Goal: Task Accomplishment & Management: Manage account settings

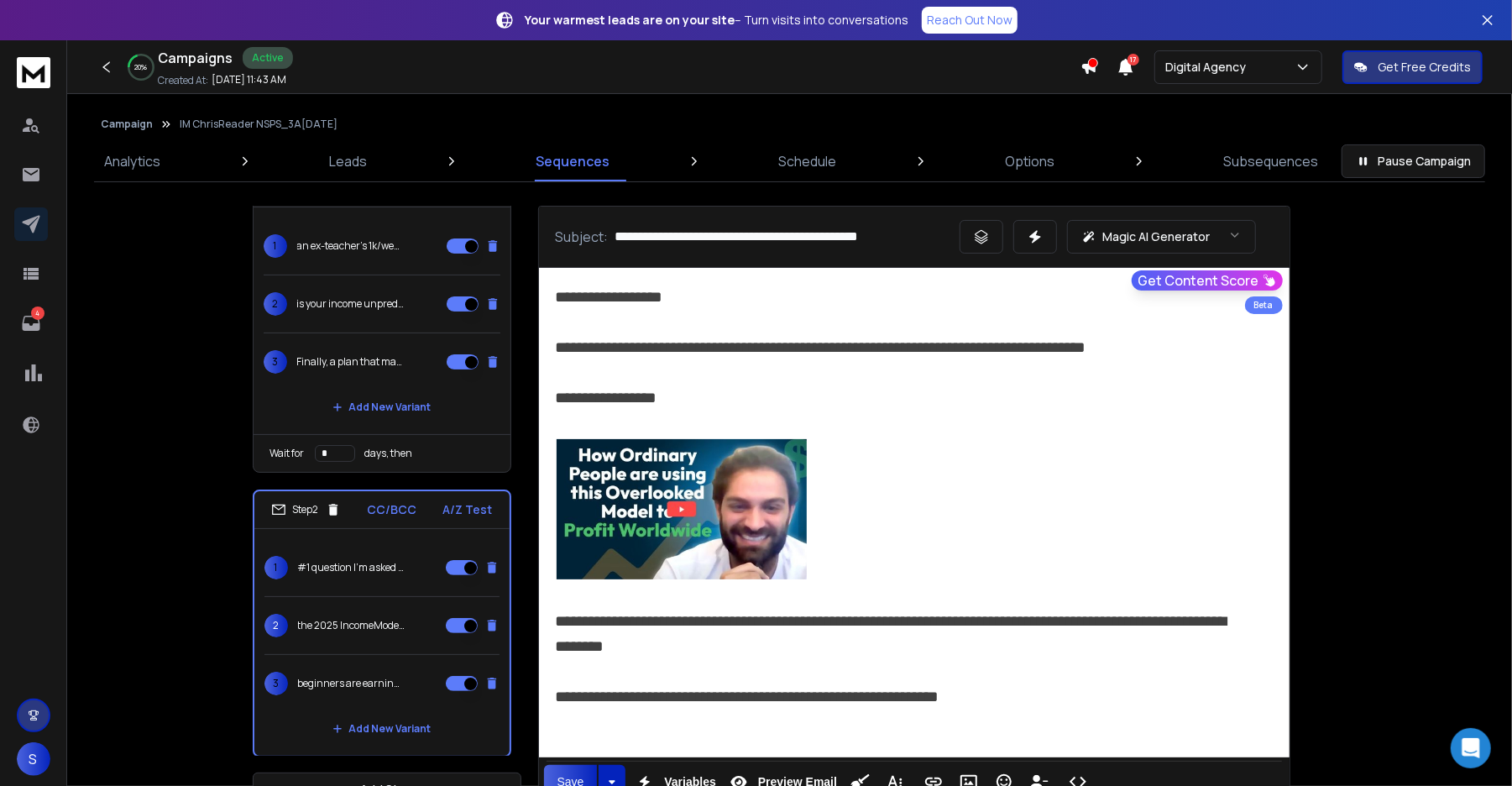
scroll to position [40, 0]
click at [377, 783] on button "Add Step" at bounding box center [386, 789] width 269 height 33
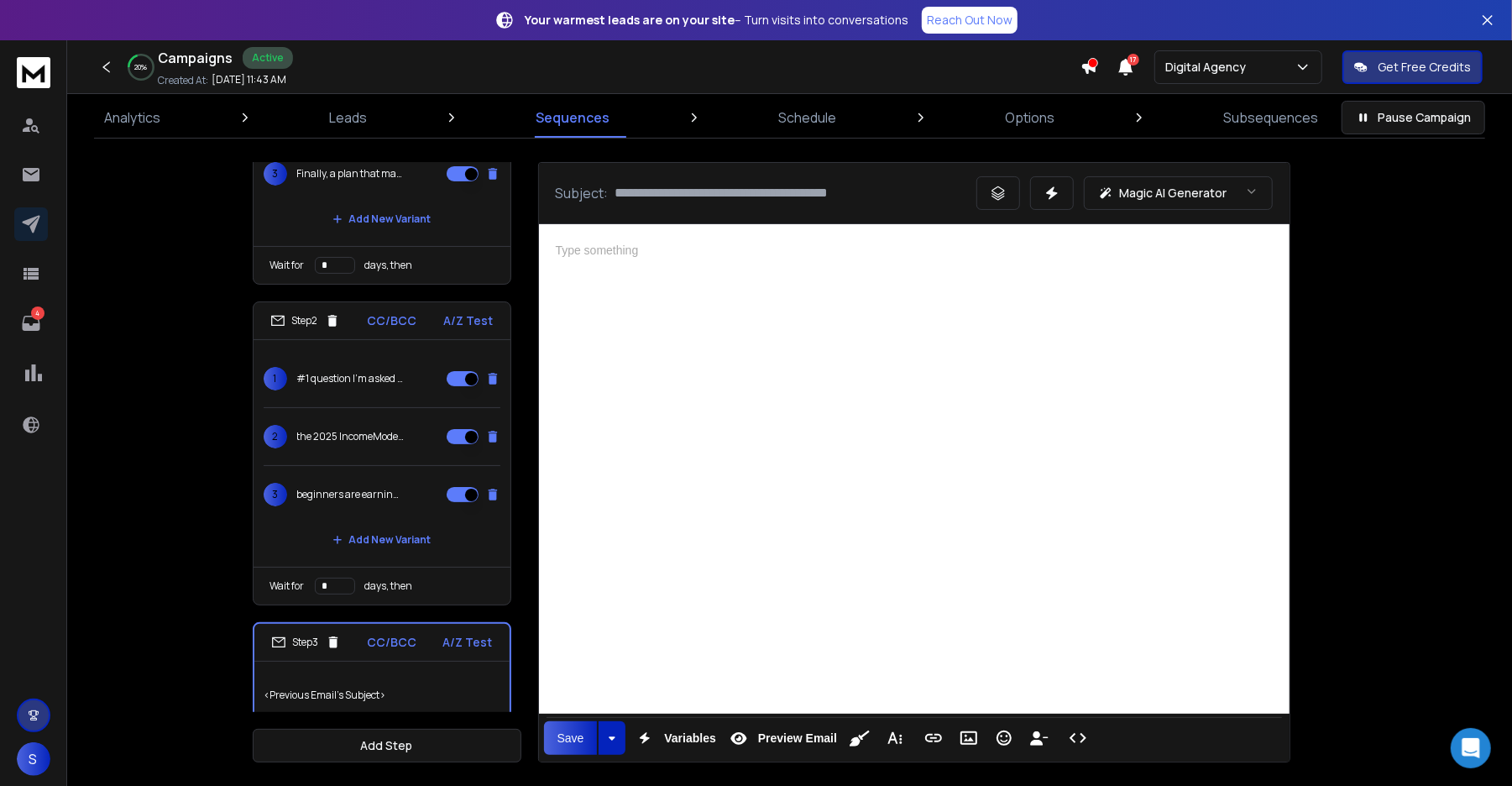
scroll to position [236, 0]
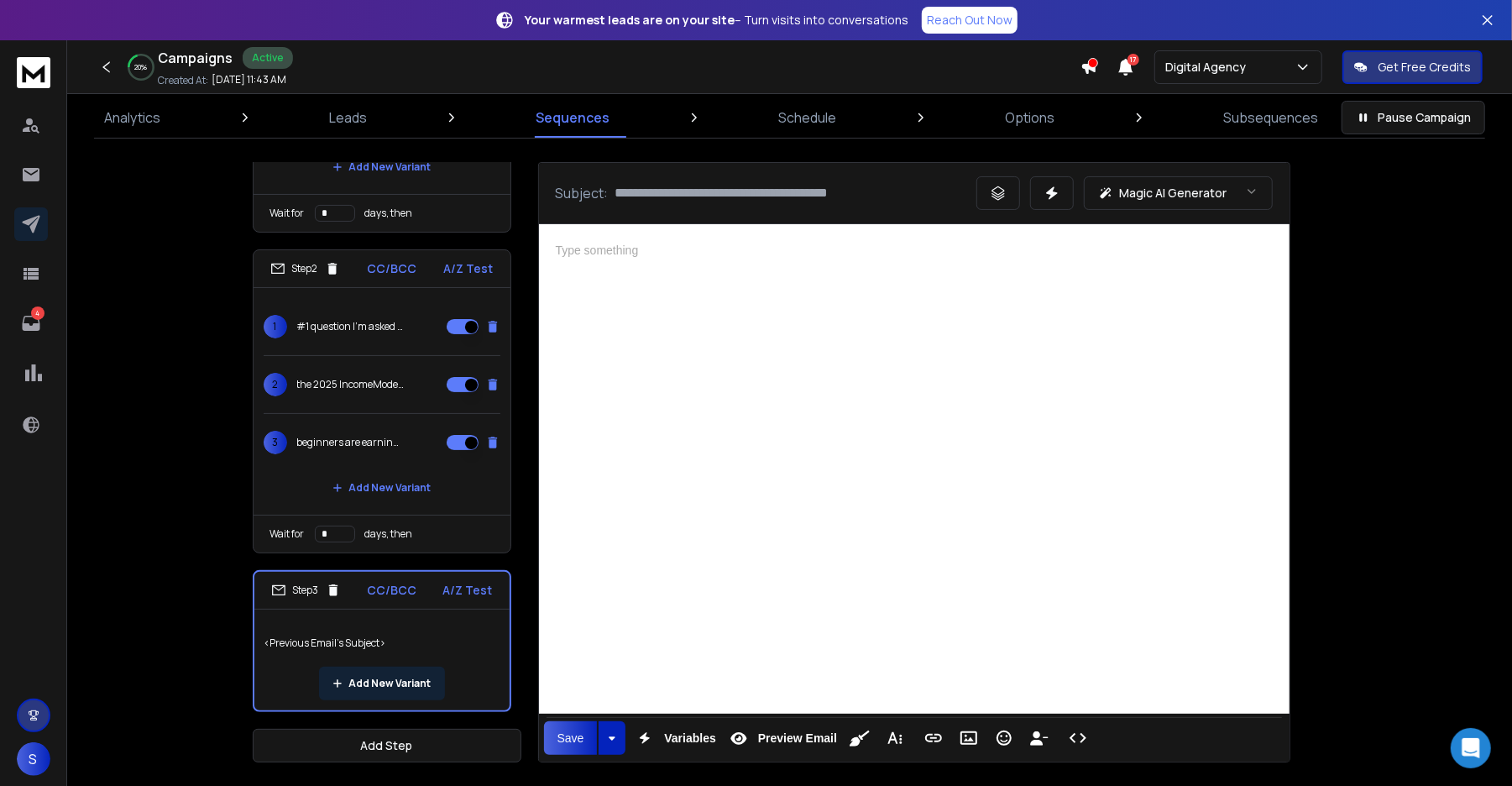
click at [373, 680] on button "Add New Variant" at bounding box center [382, 683] width 126 height 33
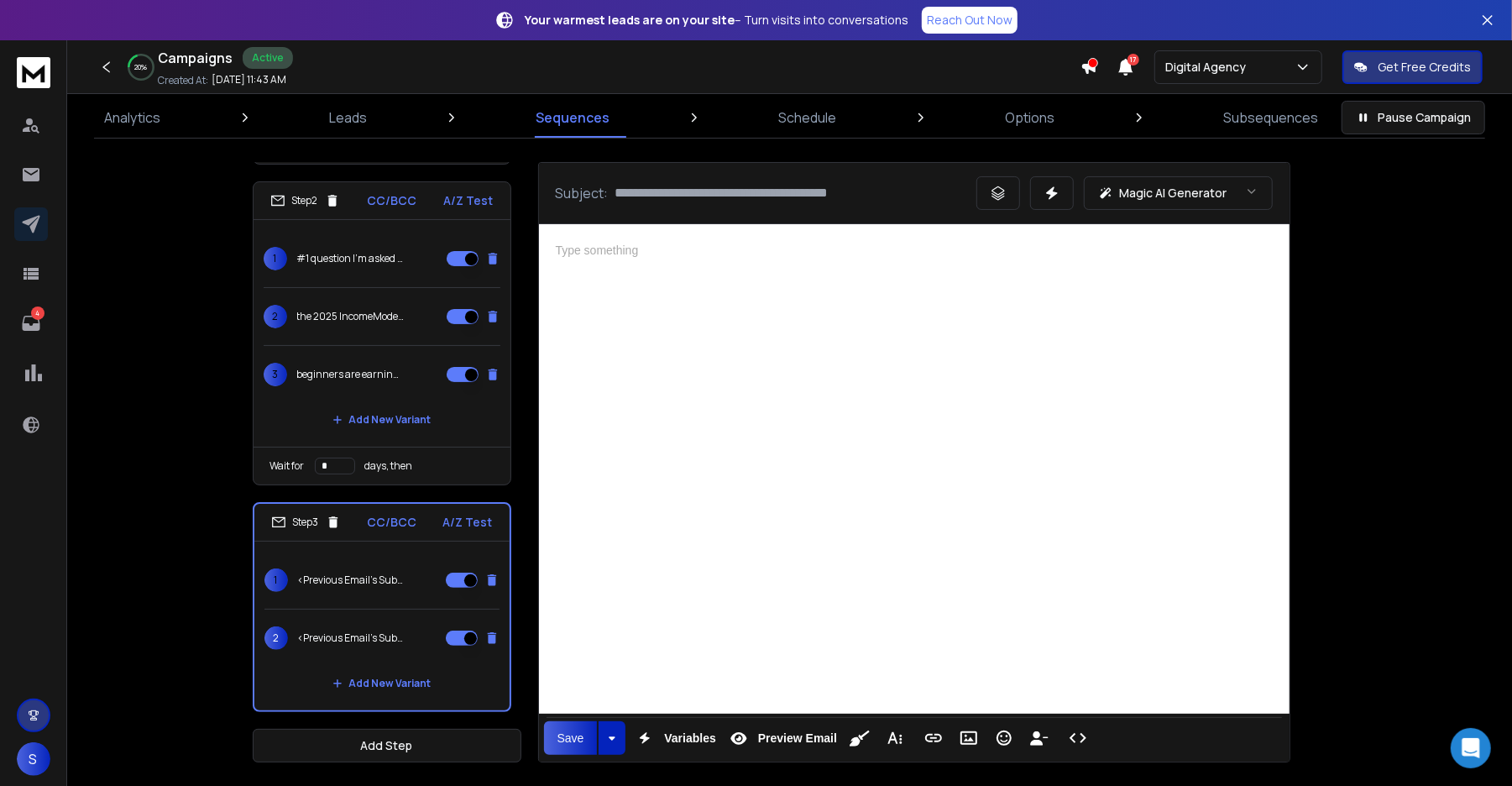
click at [384, 683] on button "Add New Variant" at bounding box center [382, 683] width 126 height 33
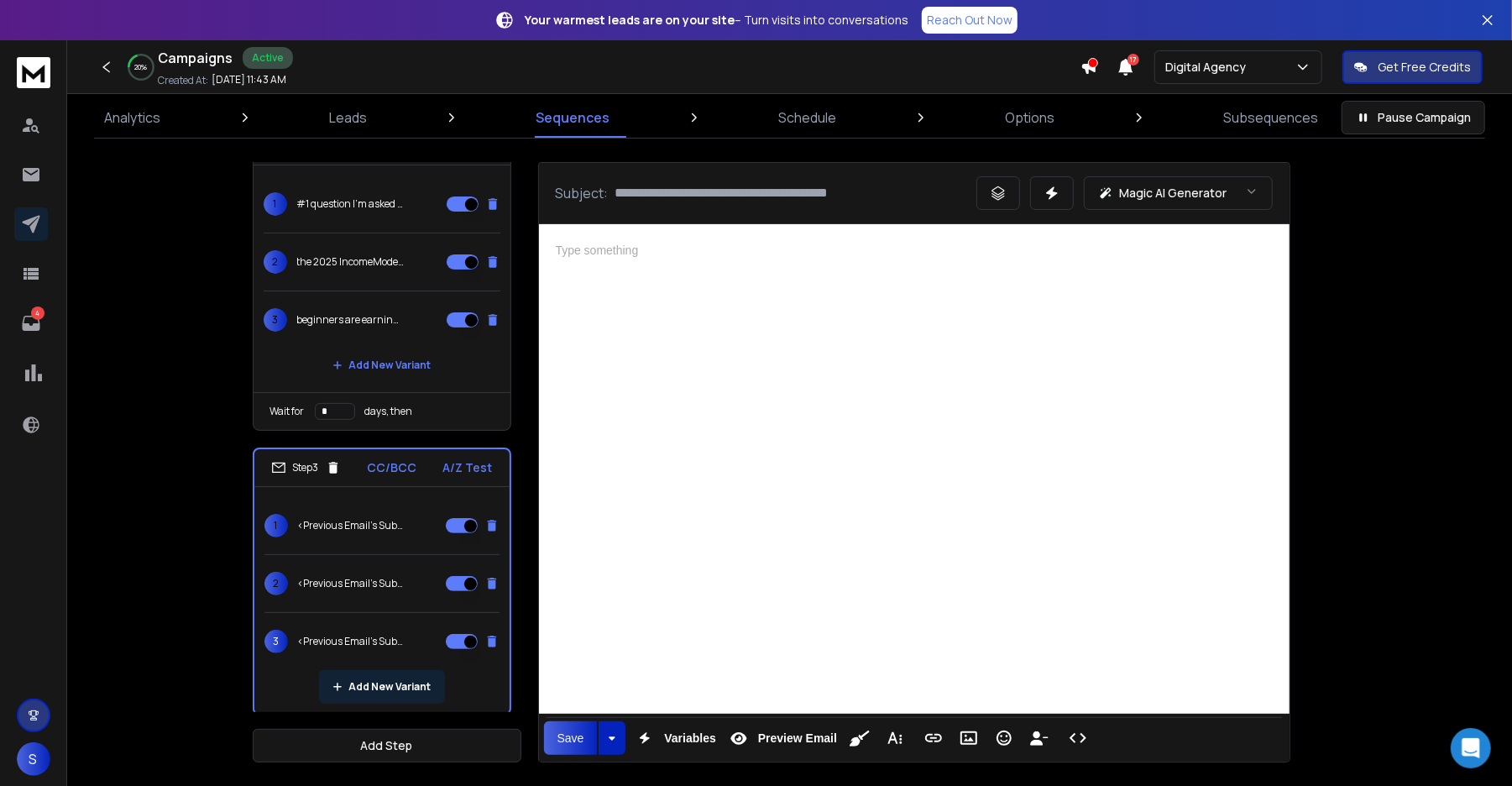
scroll to position [363, 0]
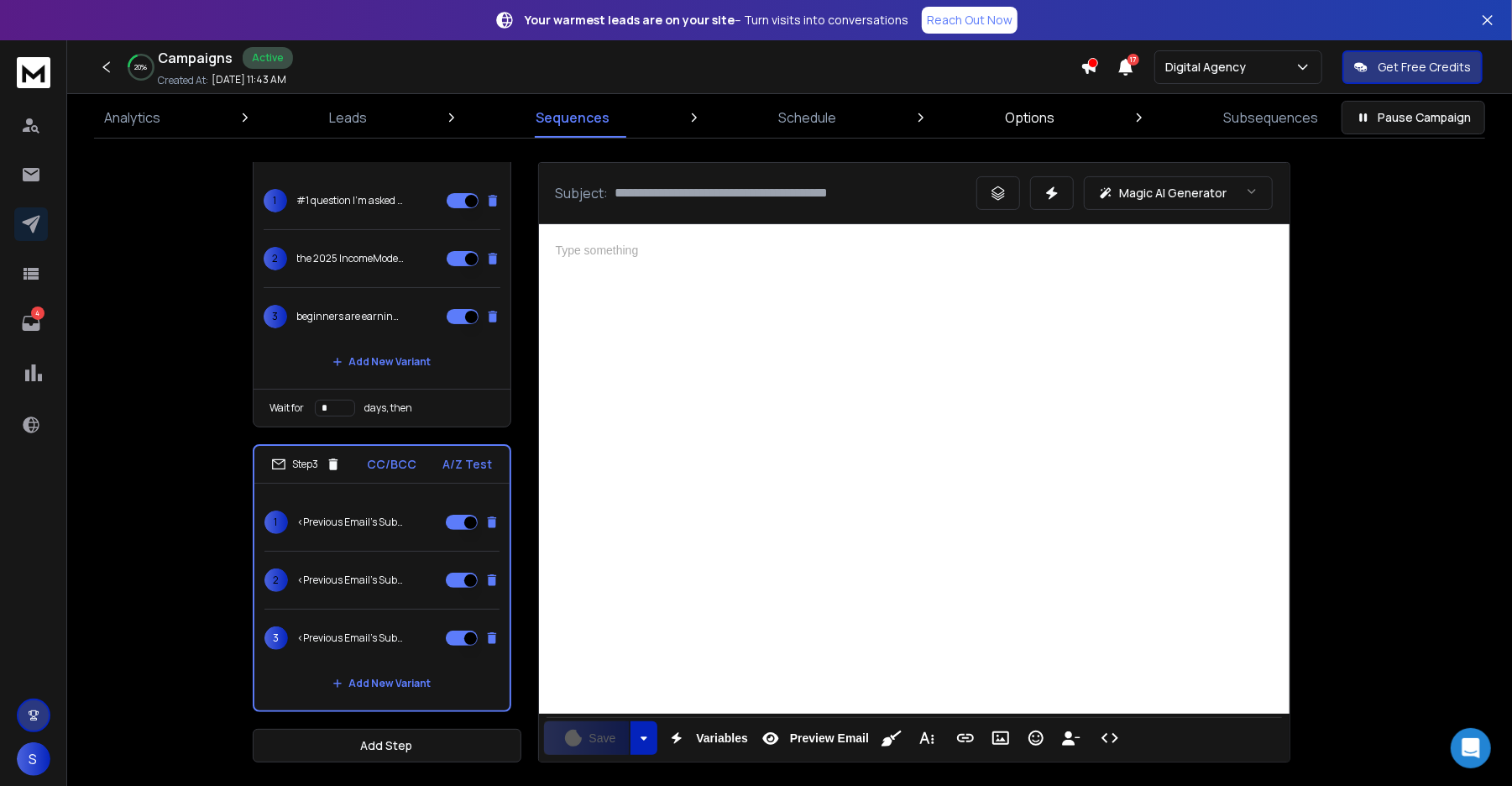
click at [1028, 121] on p "Options" at bounding box center [1030, 117] width 49 height 20
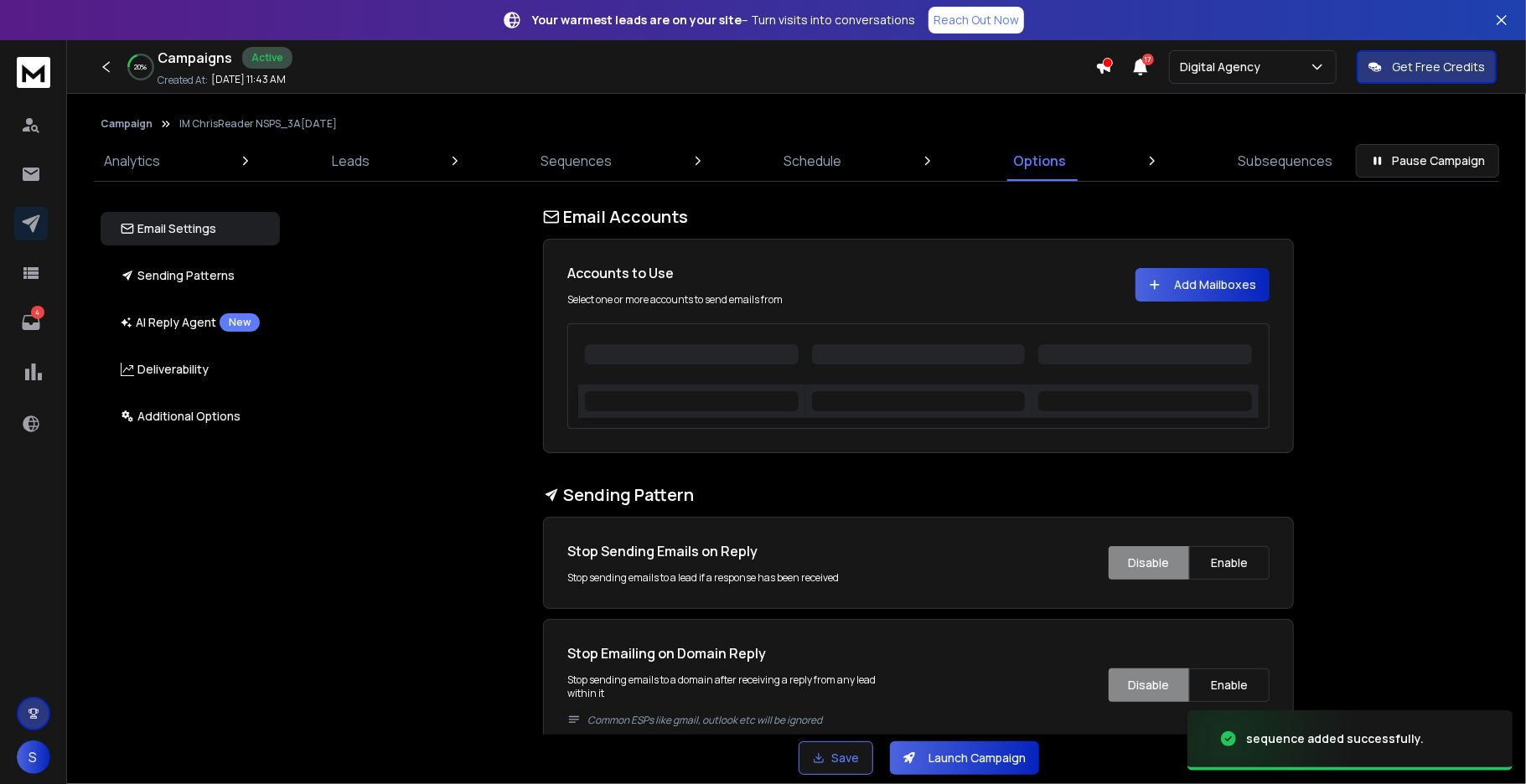
click at [999, 752] on button "Launch Campaign" at bounding box center [963, 757] width 149 height 33
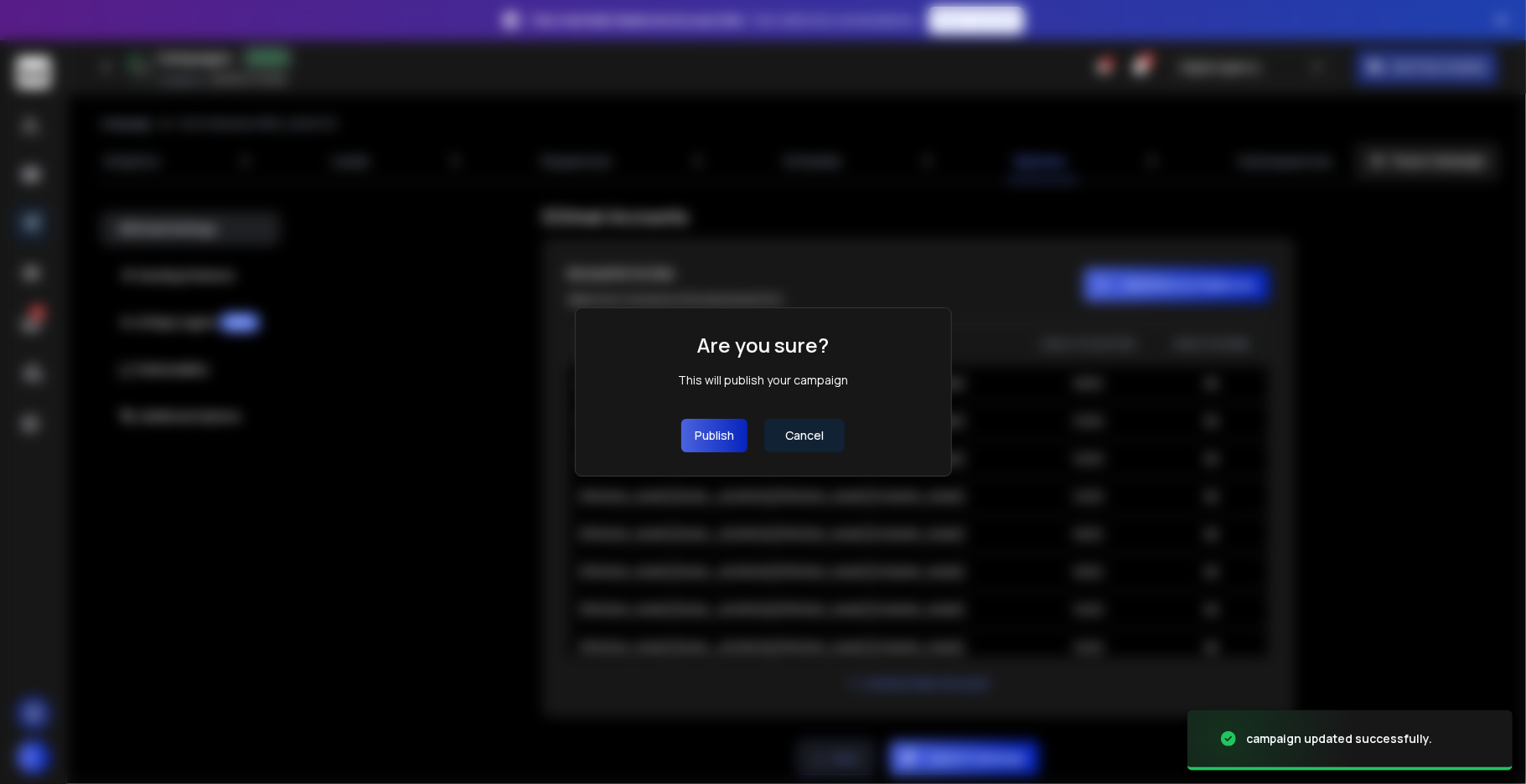
click at [697, 433] on button "Publish" at bounding box center [714, 435] width 66 height 33
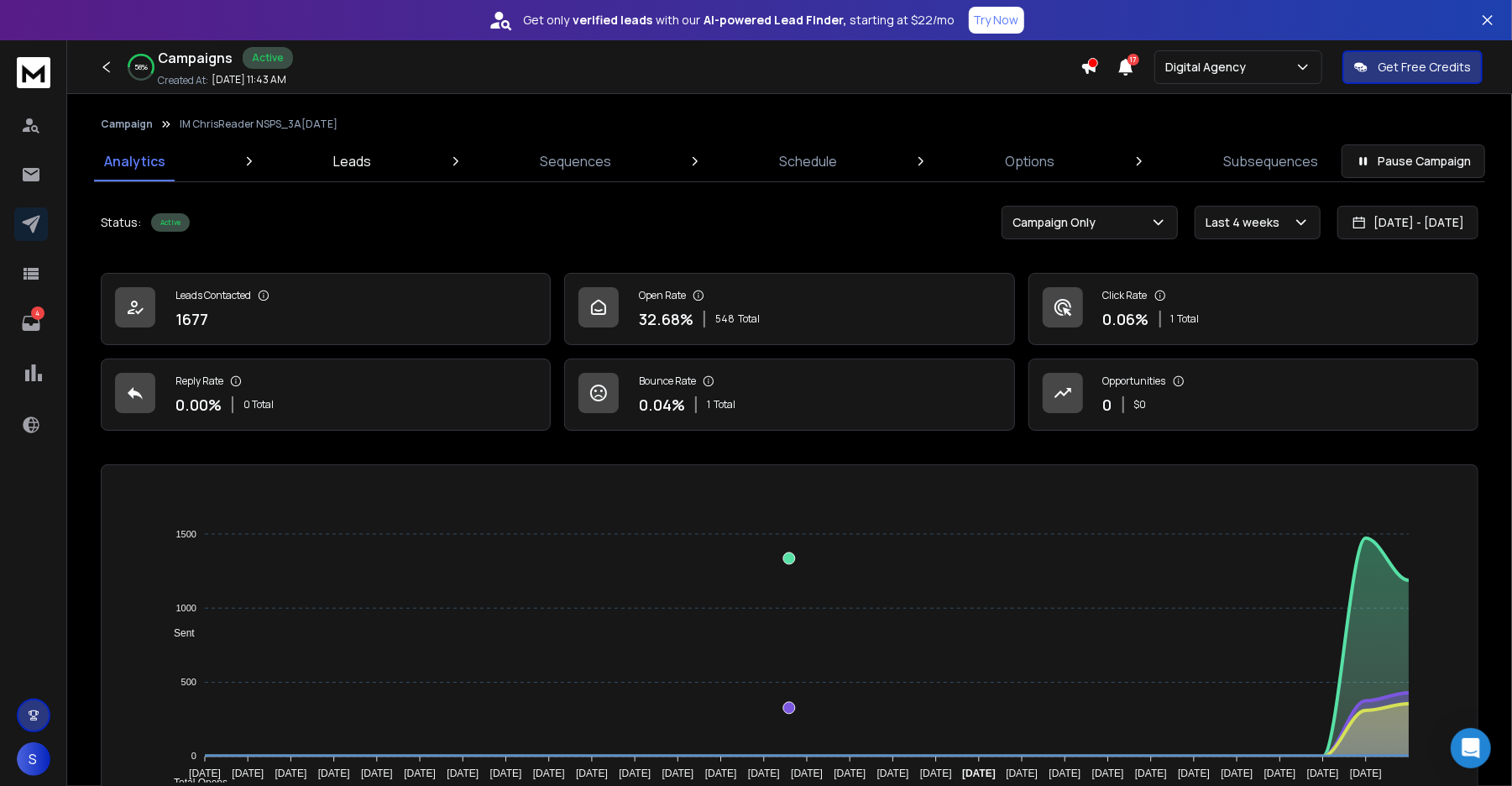
click at [354, 157] on p "Leads" at bounding box center [352, 160] width 38 height 20
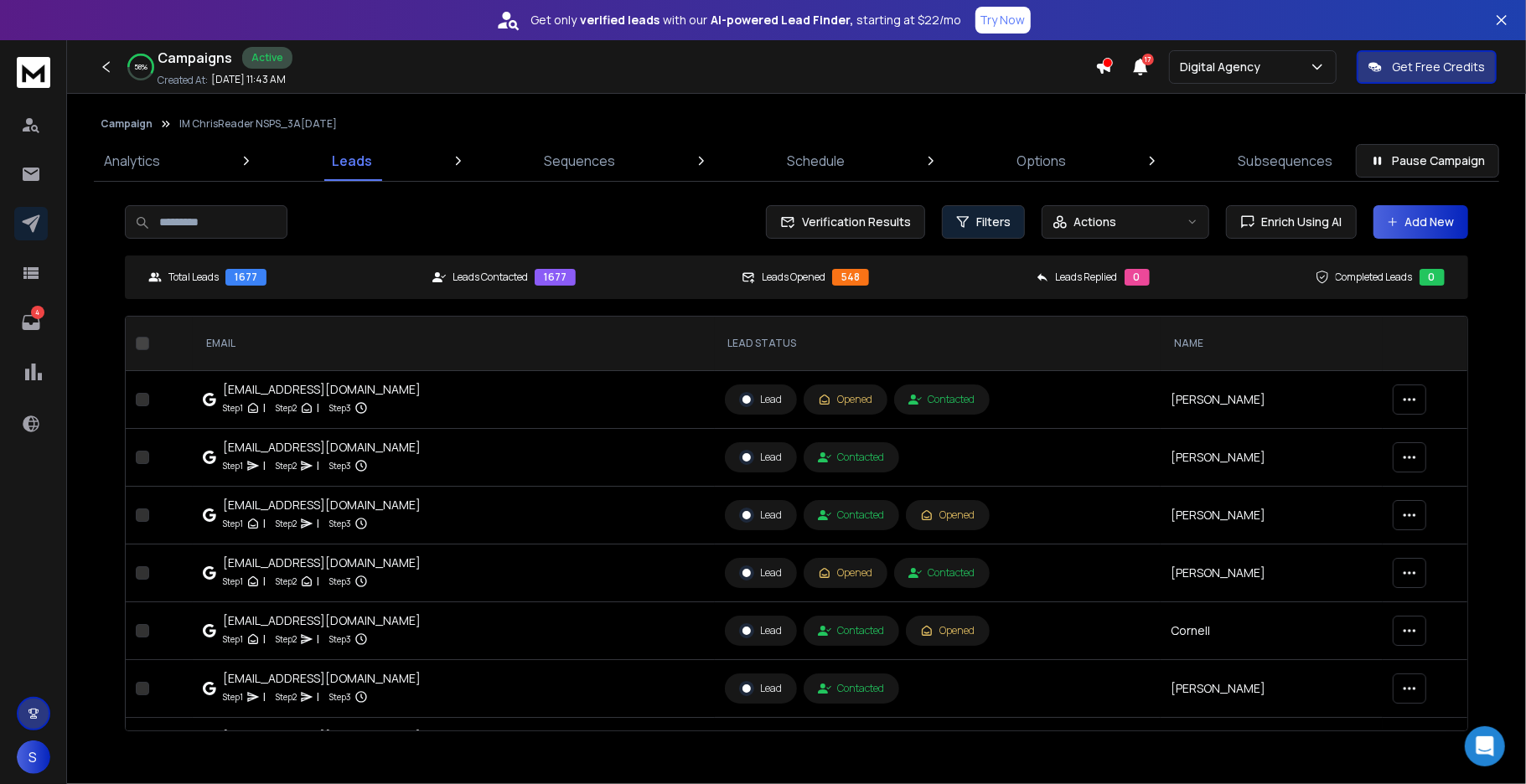
click at [998, 212] on button "Filters" at bounding box center [983, 222] width 83 height 33
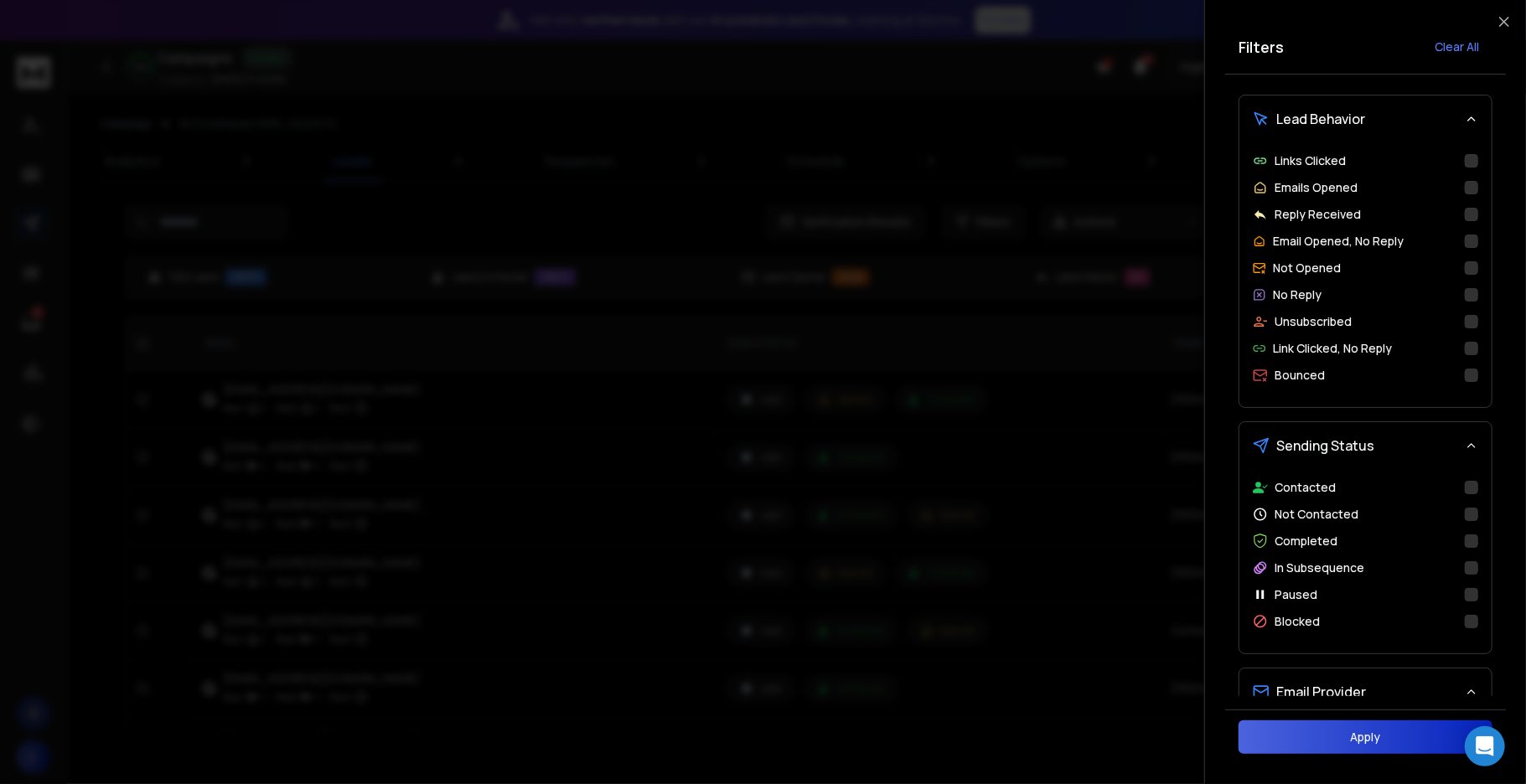
click at [1323, 537] on p "Completed" at bounding box center [1305, 542] width 63 height 17
click at [1464, 537] on button "Completed" at bounding box center [1471, 541] width 13 height 13
click at [1372, 731] on button "Apply" at bounding box center [1365, 737] width 254 height 33
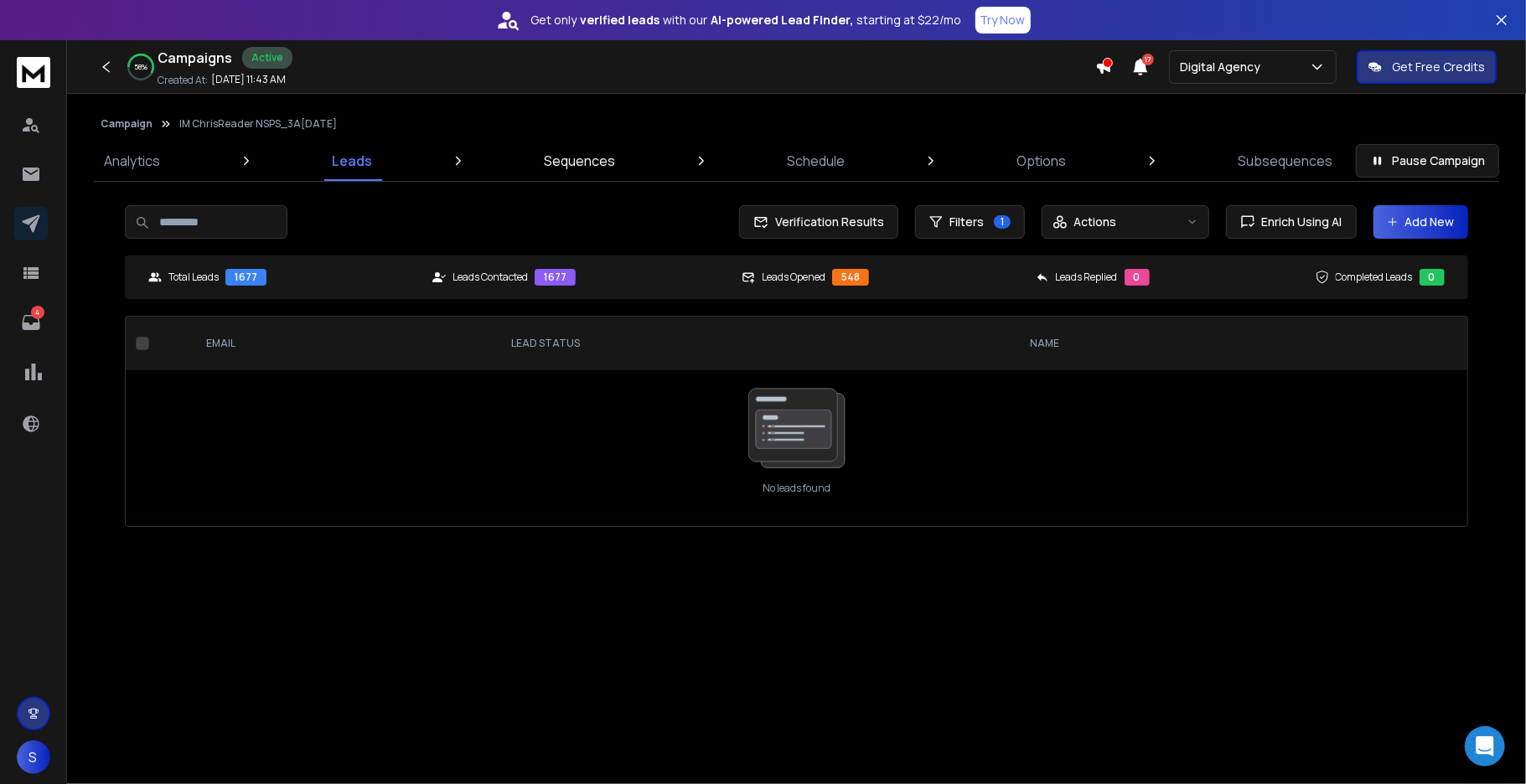
click at [583, 163] on p "Sequences" at bounding box center [579, 160] width 71 height 20
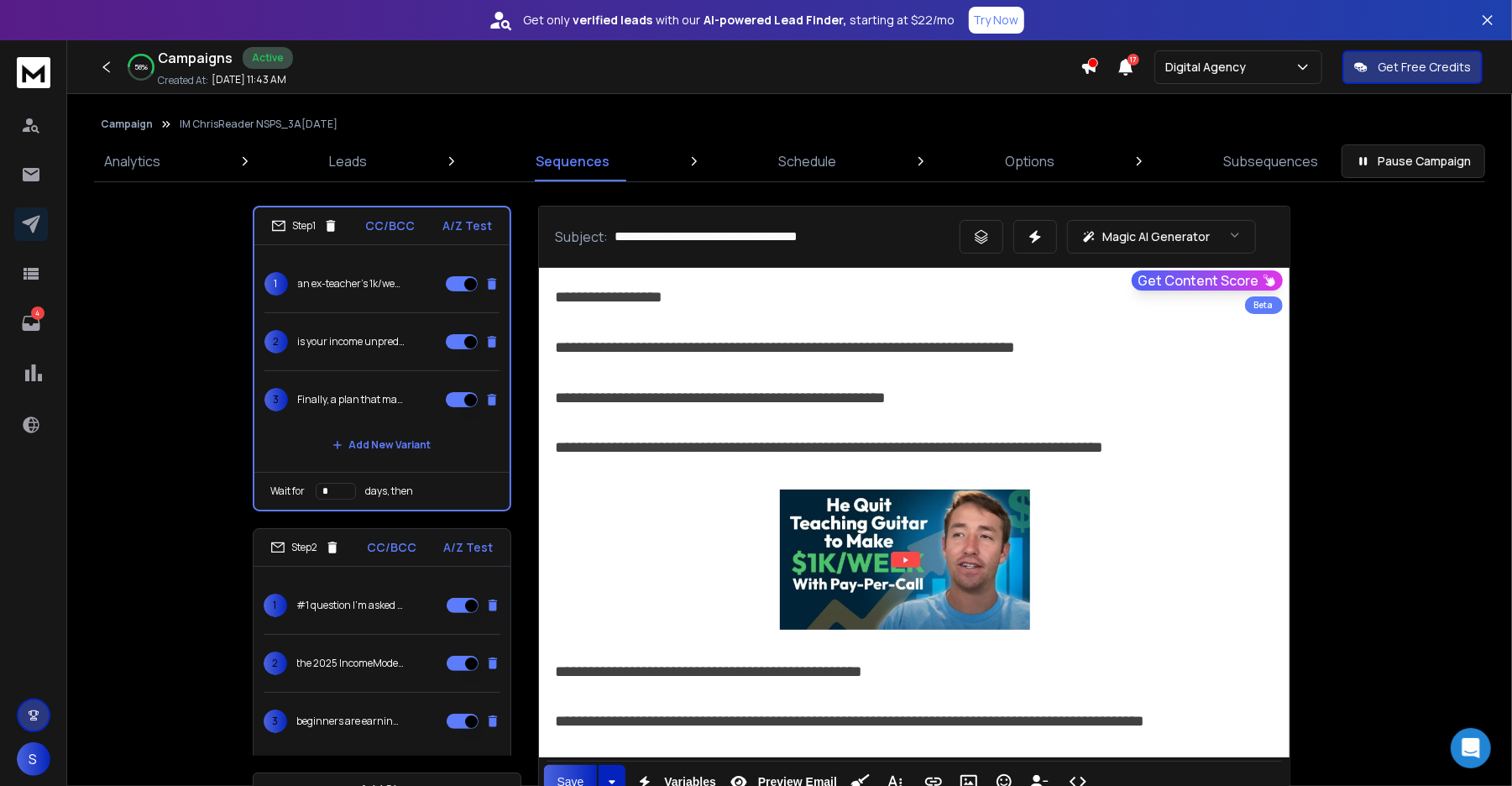
drag, startPoint x: 225, startPoint y: 124, endPoint x: 347, endPoint y: 124, distance: 122.0
click at [338, 124] on p "IM ChrisReader NSPS_3A[DATE]" at bounding box center [258, 124] width 158 height 13
click at [105, 67] on icon at bounding box center [106, 67] width 15 height 15
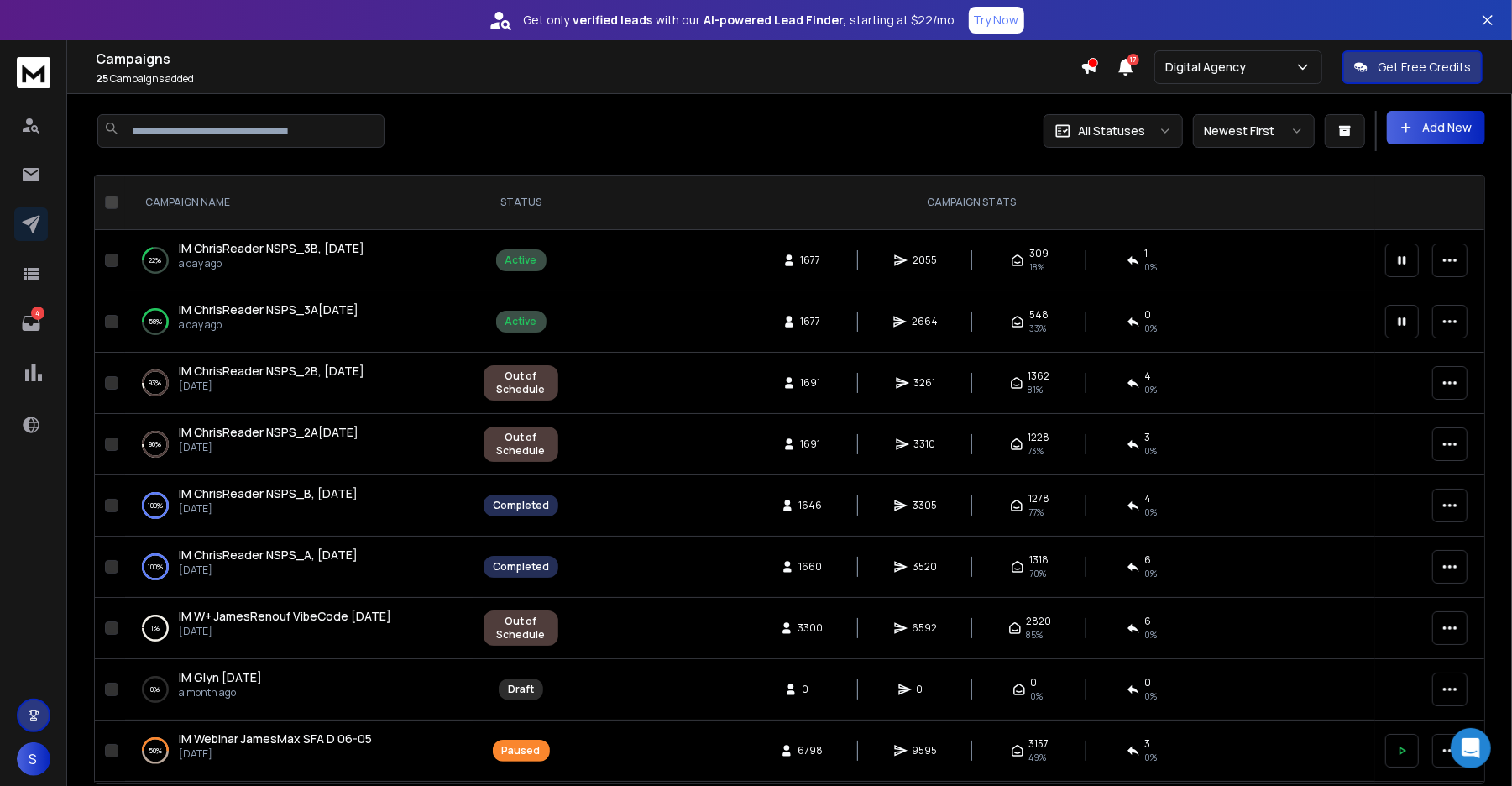
click at [330, 252] on span "IM ChrisReader NSPS_3B, 2025/09/10" at bounding box center [271, 248] width 185 height 16
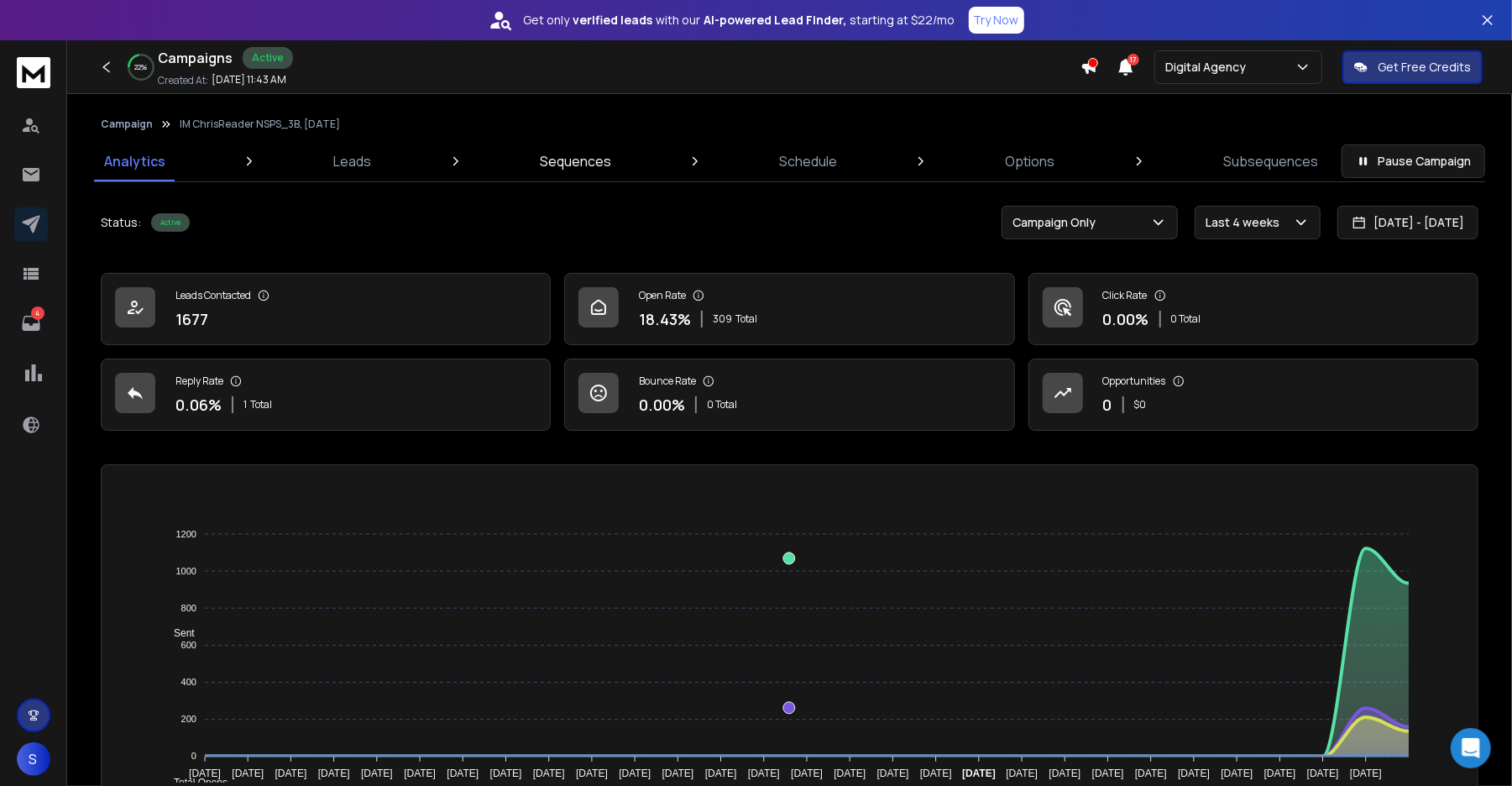
click at [575, 153] on p "Sequences" at bounding box center [575, 160] width 71 height 20
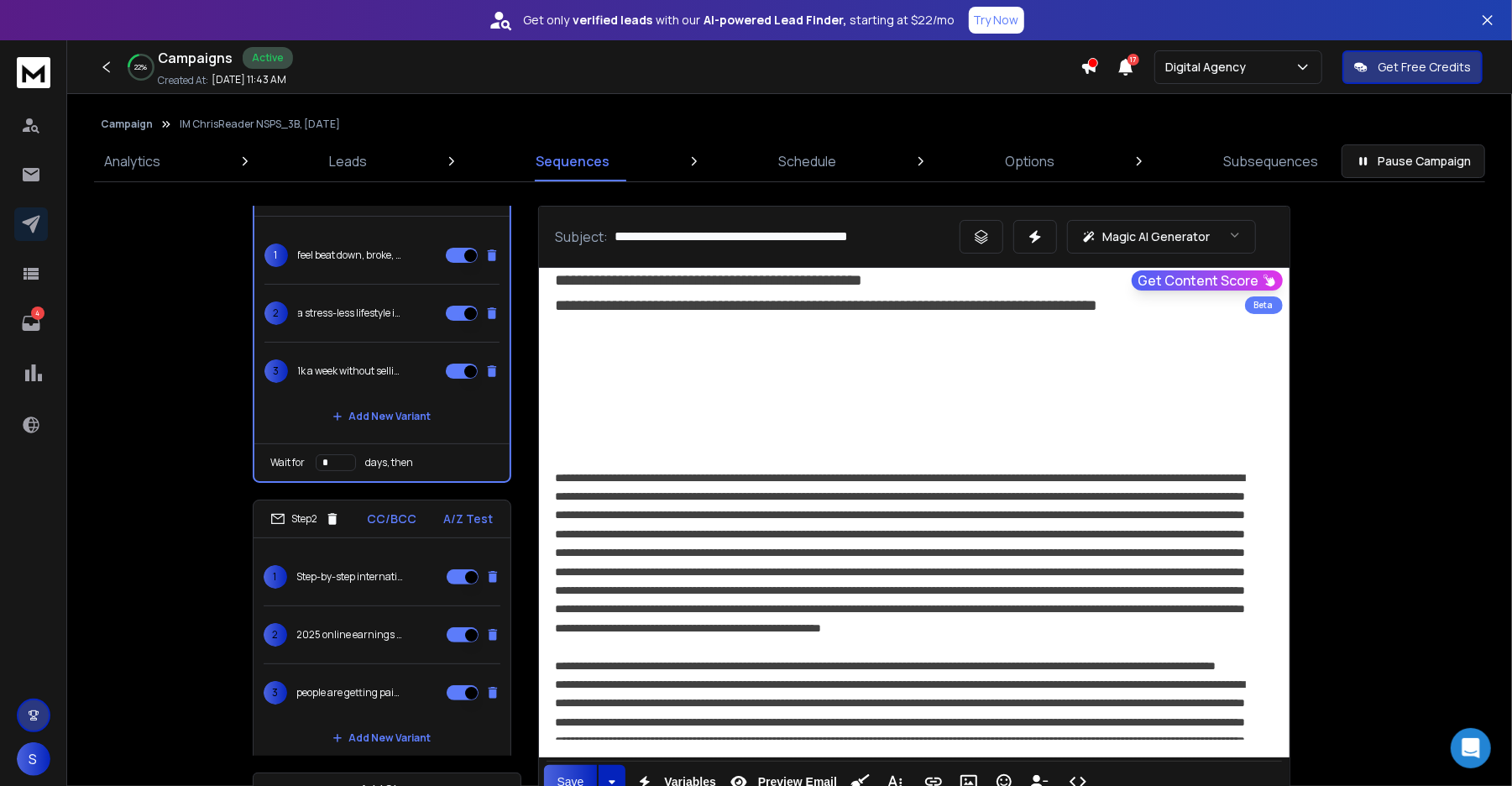
scroll to position [40, 0]
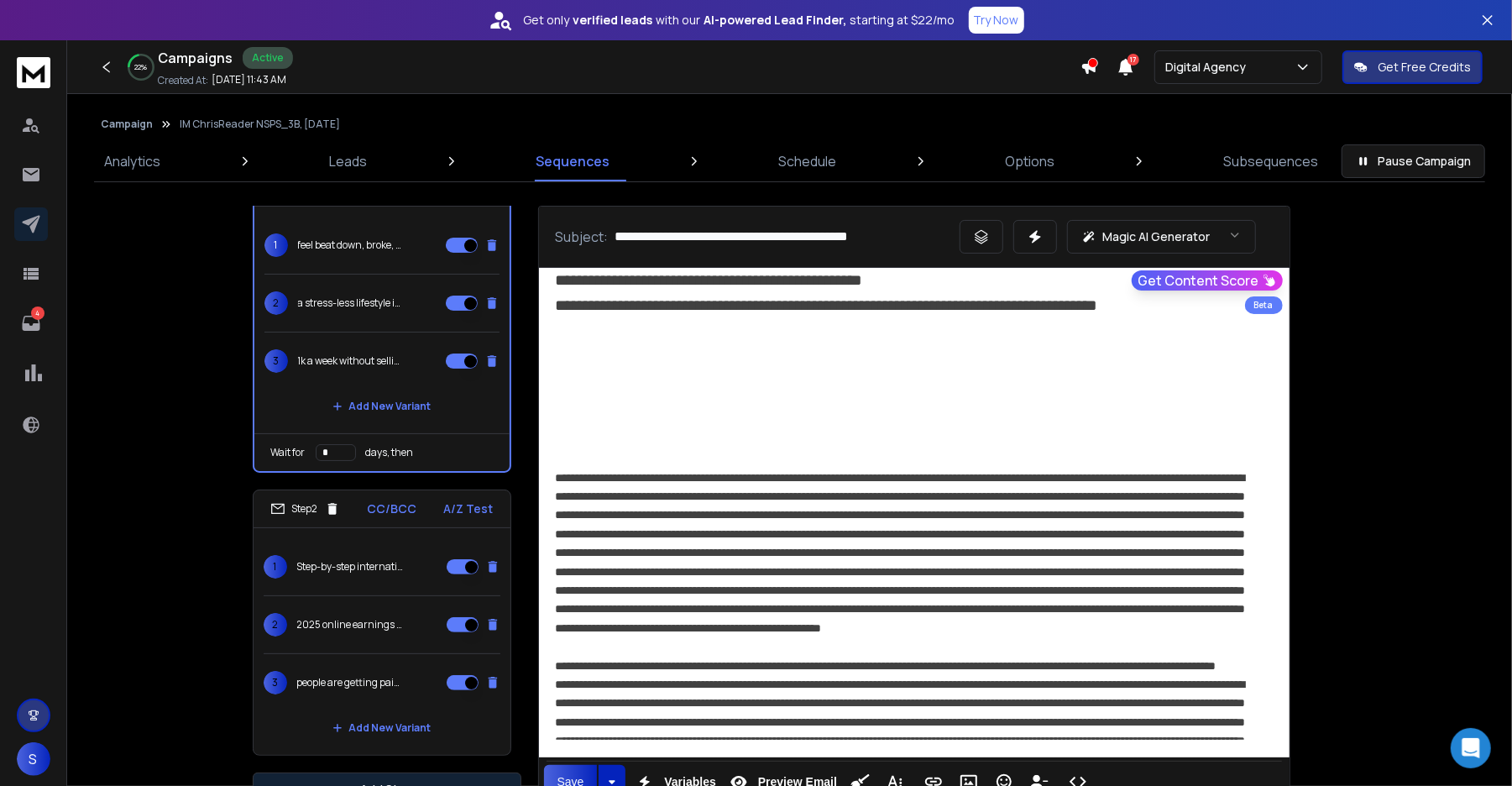
click at [382, 783] on button "Add Step" at bounding box center [386, 789] width 269 height 33
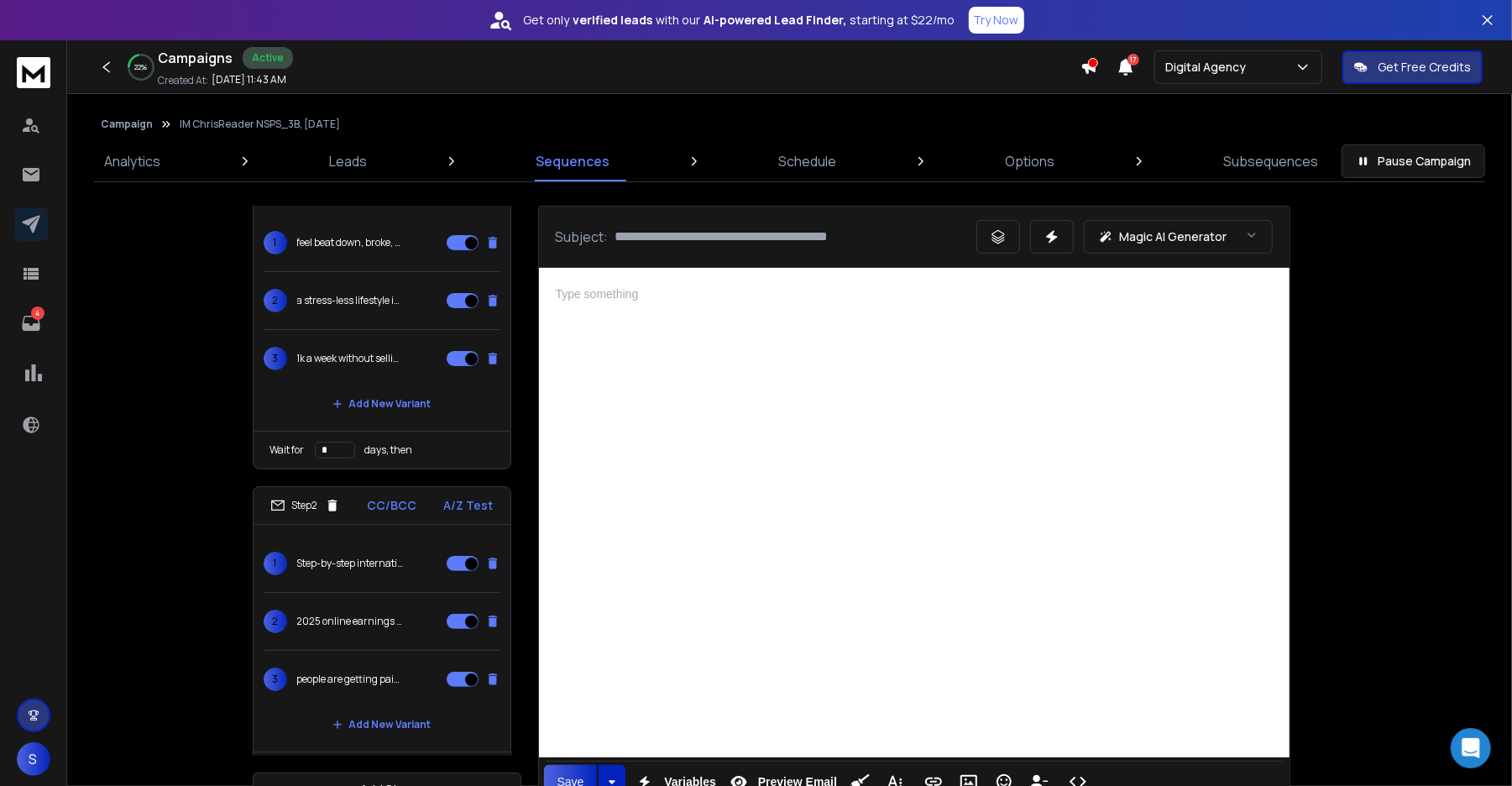
scroll to position [236, 0]
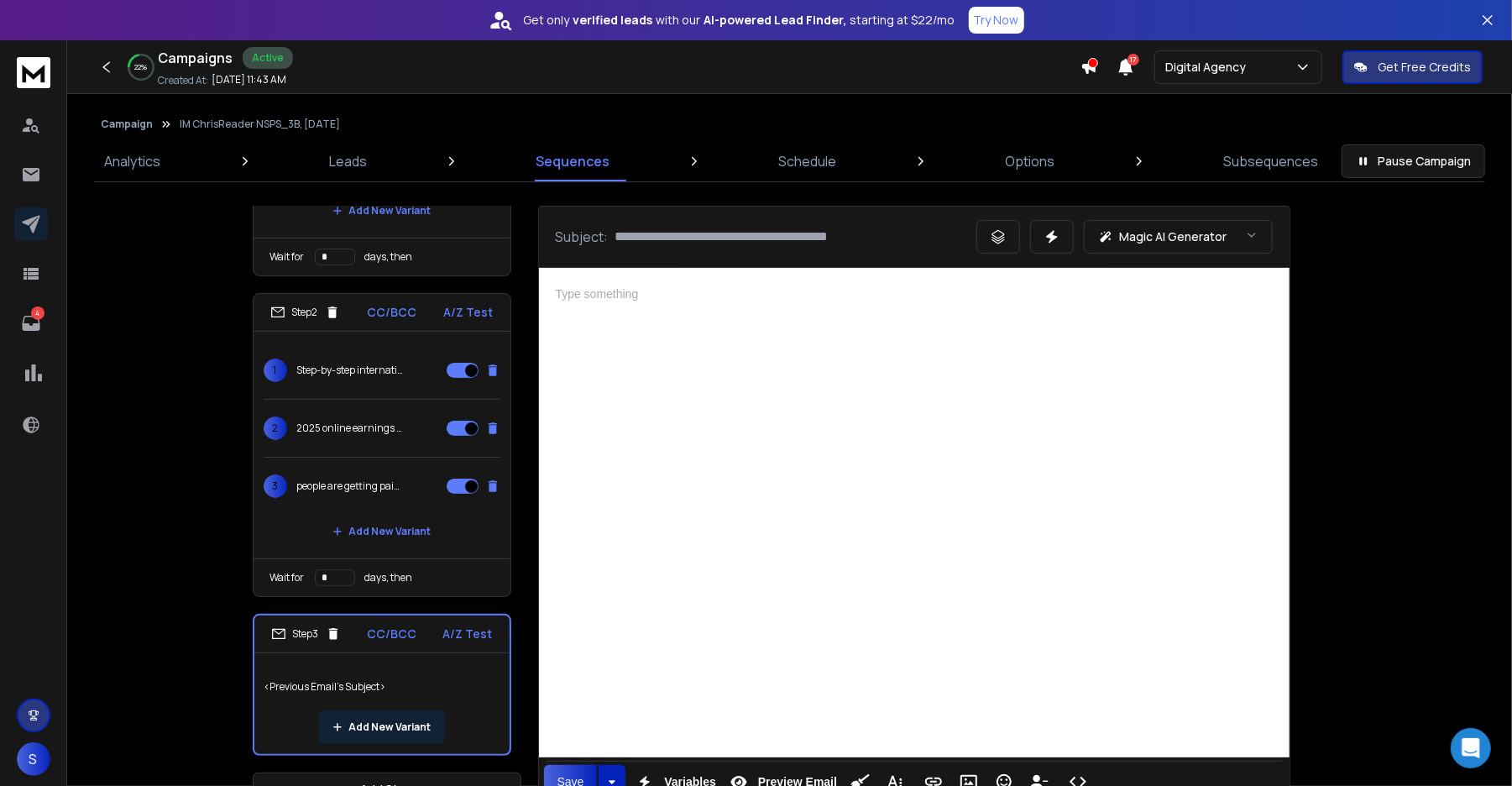
click at [383, 743] on button "Add New Variant" at bounding box center [382, 726] width 126 height 33
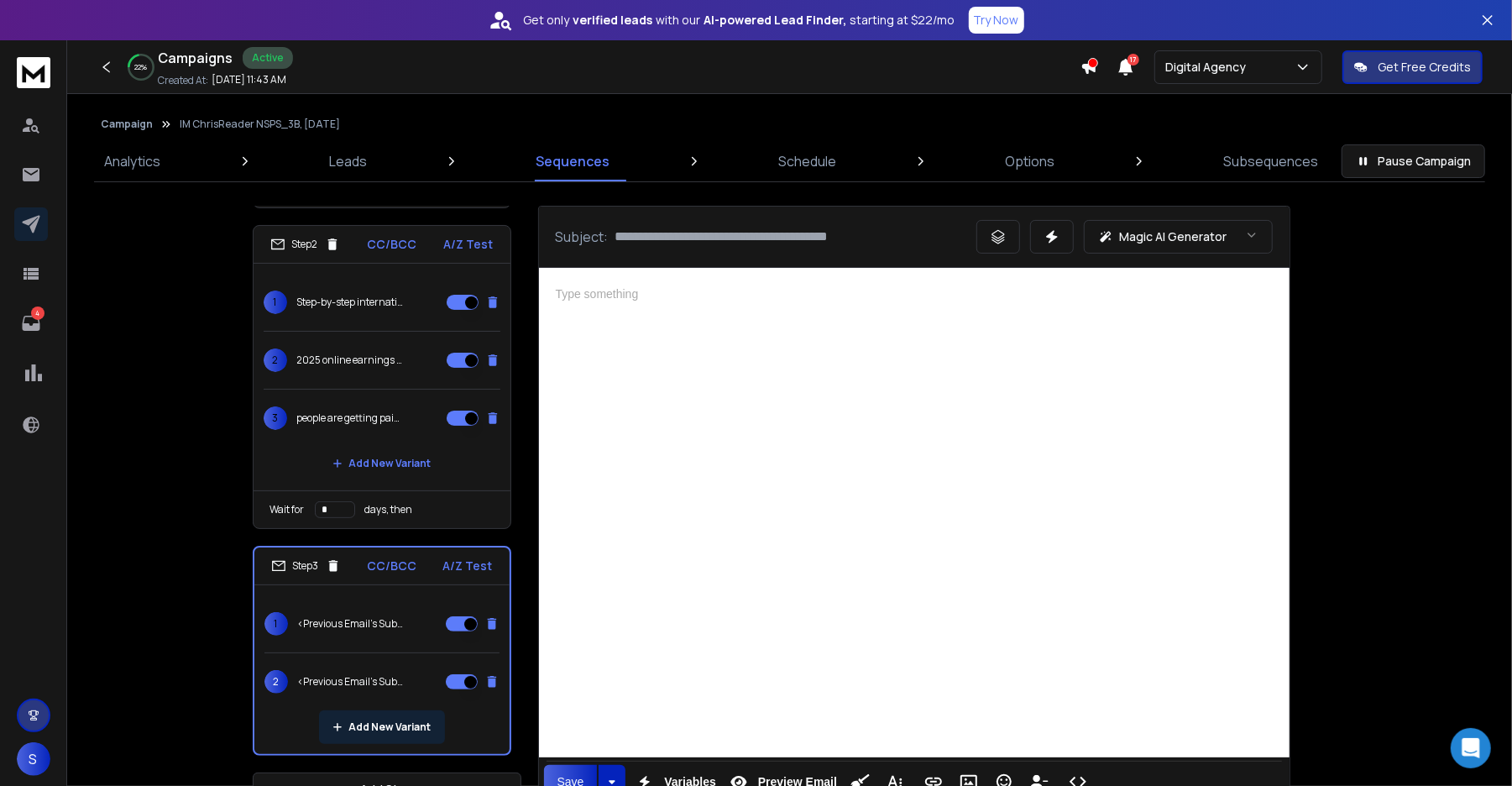
click at [386, 714] on button "Add New Variant" at bounding box center [382, 726] width 126 height 33
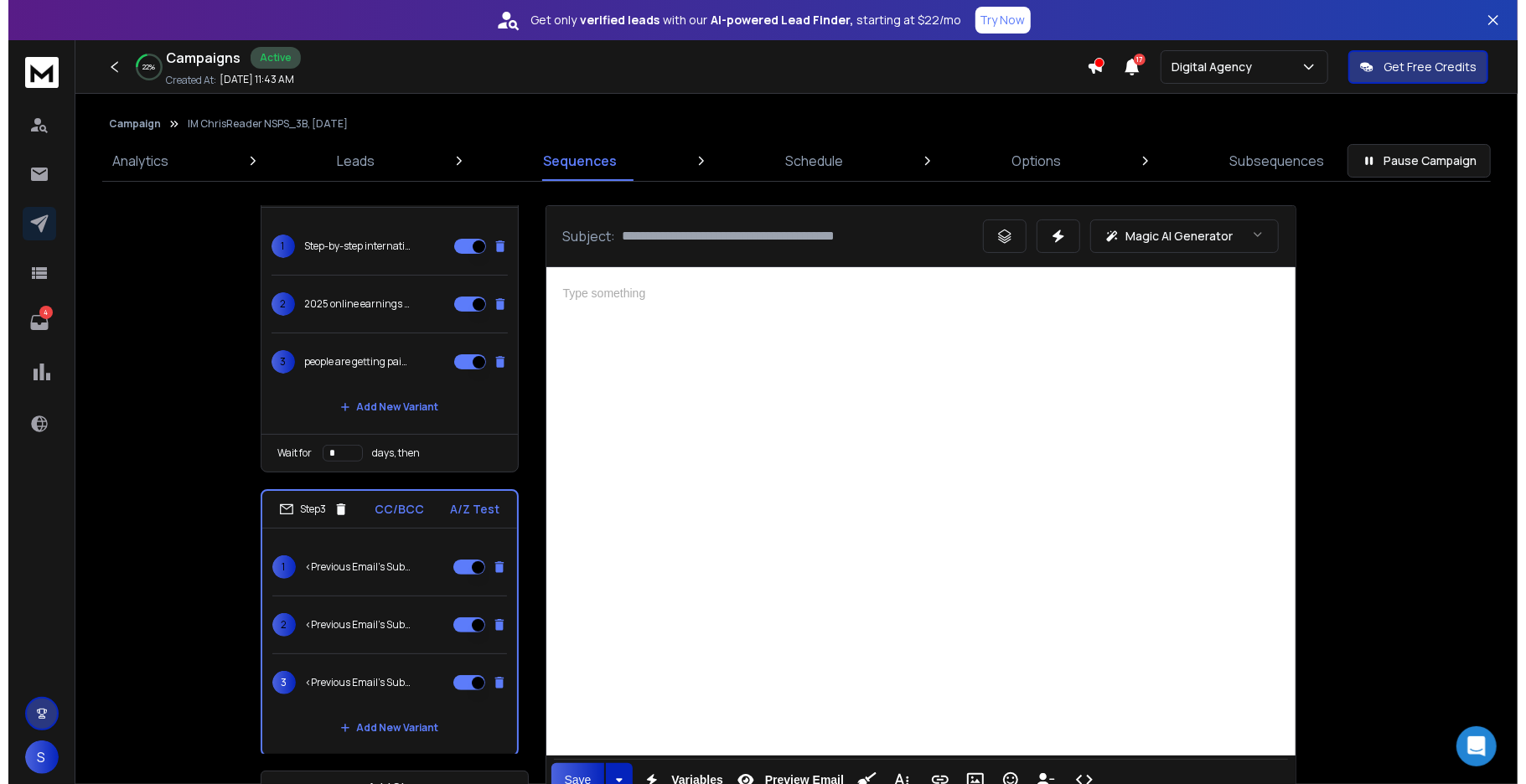
scroll to position [362, 0]
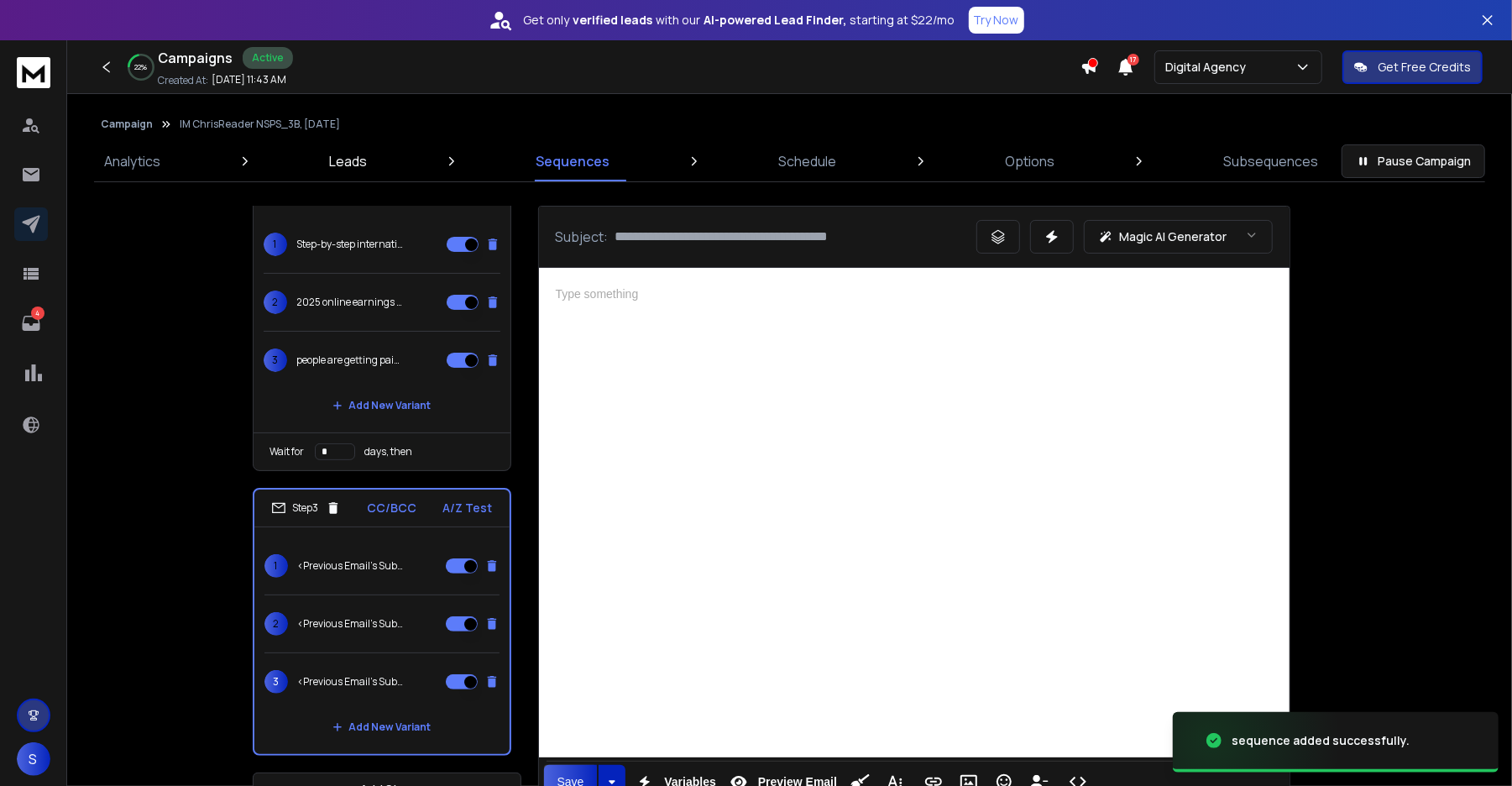
click at [358, 163] on p "Leads" at bounding box center [348, 160] width 38 height 20
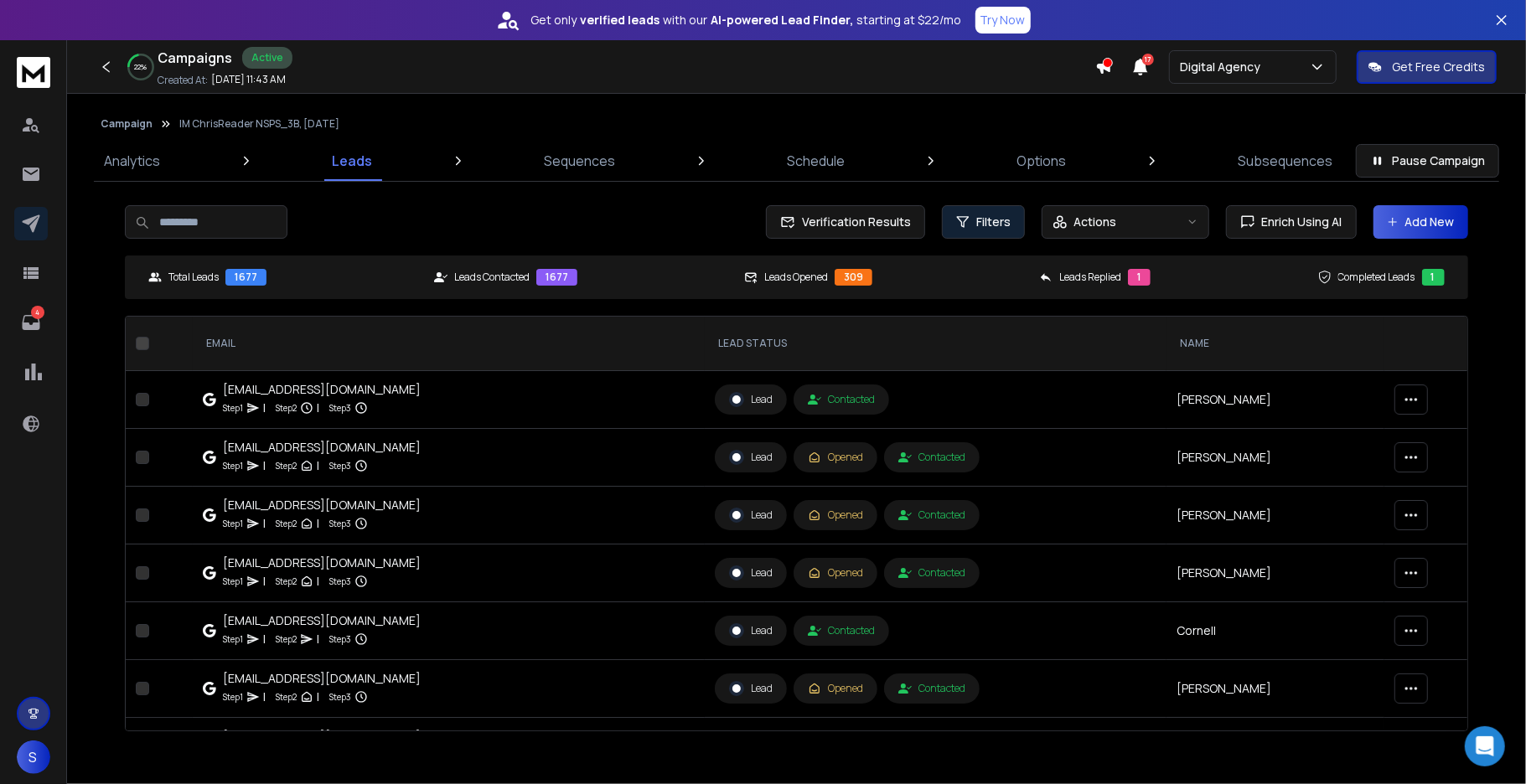
click at [992, 224] on span "Filters" at bounding box center [993, 223] width 34 height 17
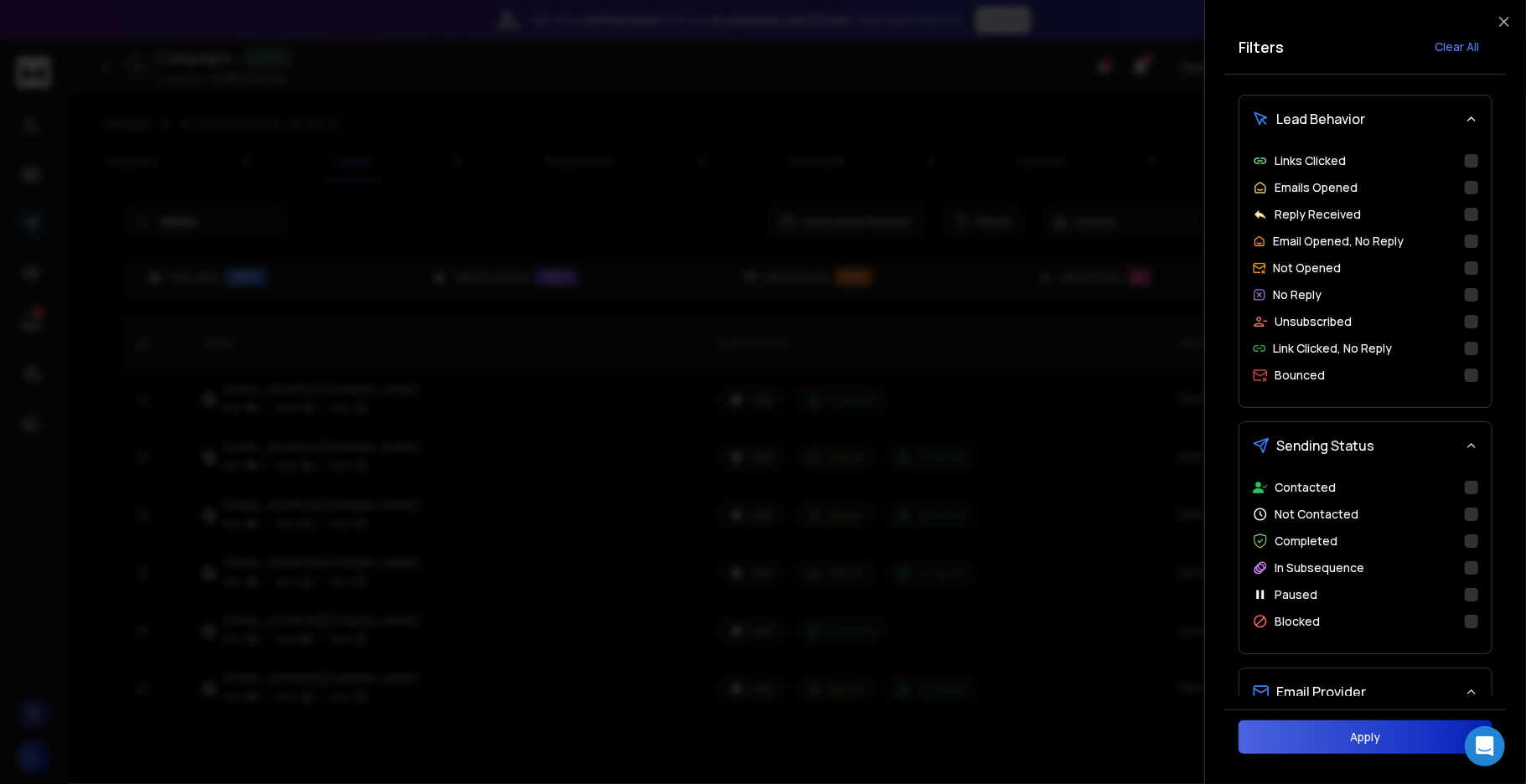
click at [1317, 543] on p "Completed" at bounding box center [1305, 542] width 63 height 17
click at [1464, 543] on button "Completed" at bounding box center [1471, 541] width 13 height 13
click at [1352, 736] on button "Apply" at bounding box center [1365, 737] width 254 height 33
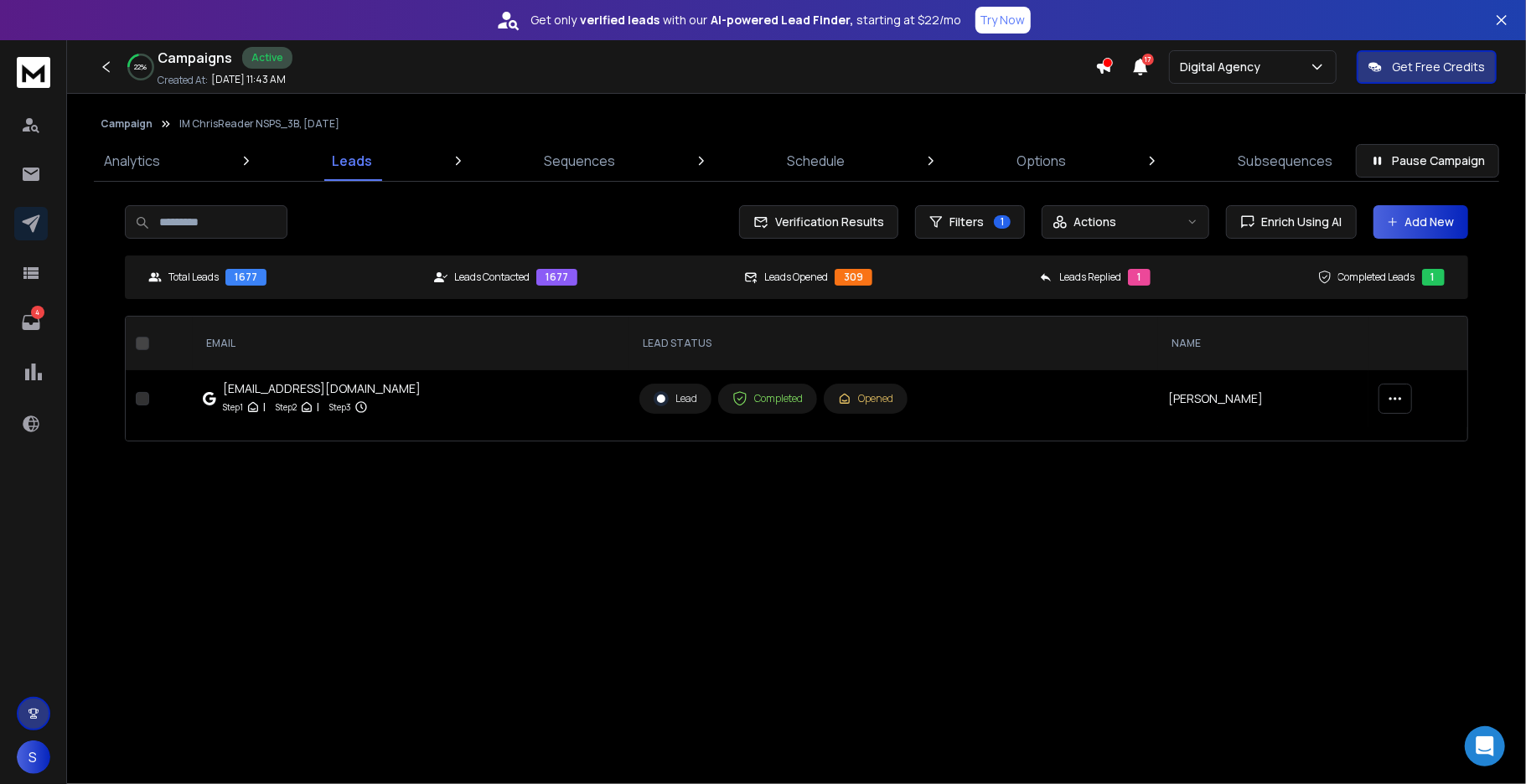
click at [1388, 402] on icon "button" at bounding box center [1395, 399] width 15 height 15
click at [1063, 156] on p "Options" at bounding box center [1041, 160] width 49 height 20
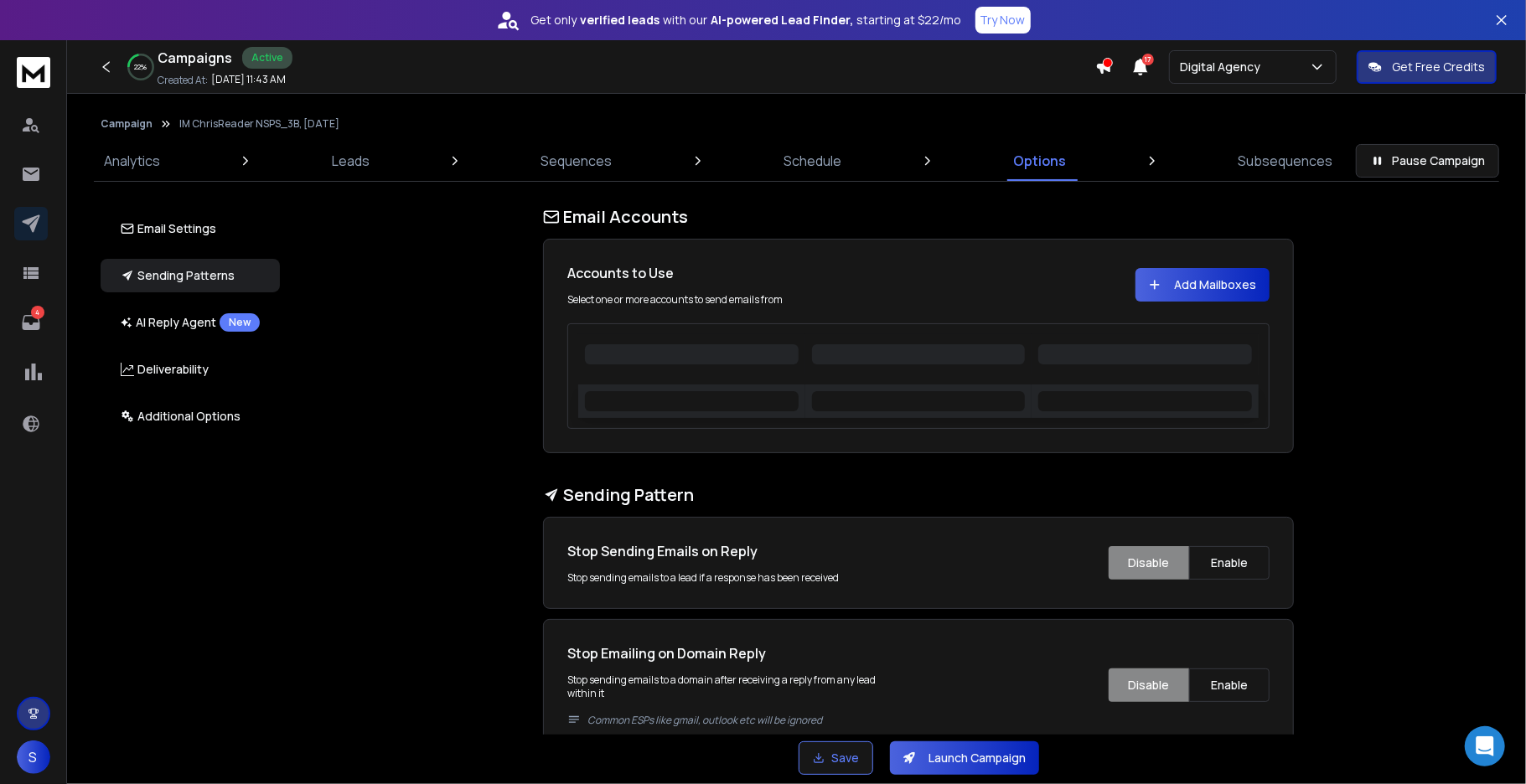
scroll to position [781, 0]
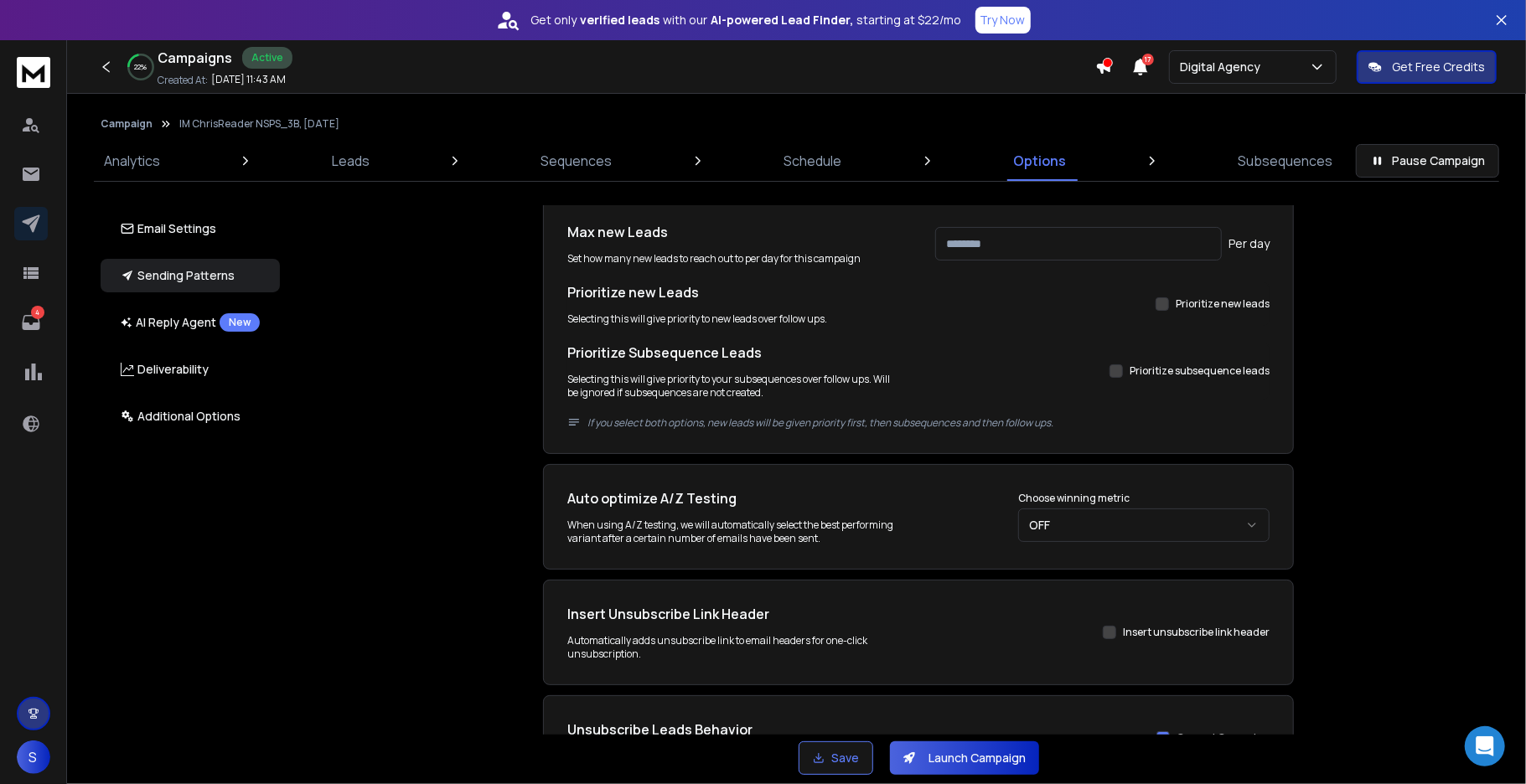
click at [939, 755] on button "Launch Campaign" at bounding box center [963, 757] width 149 height 33
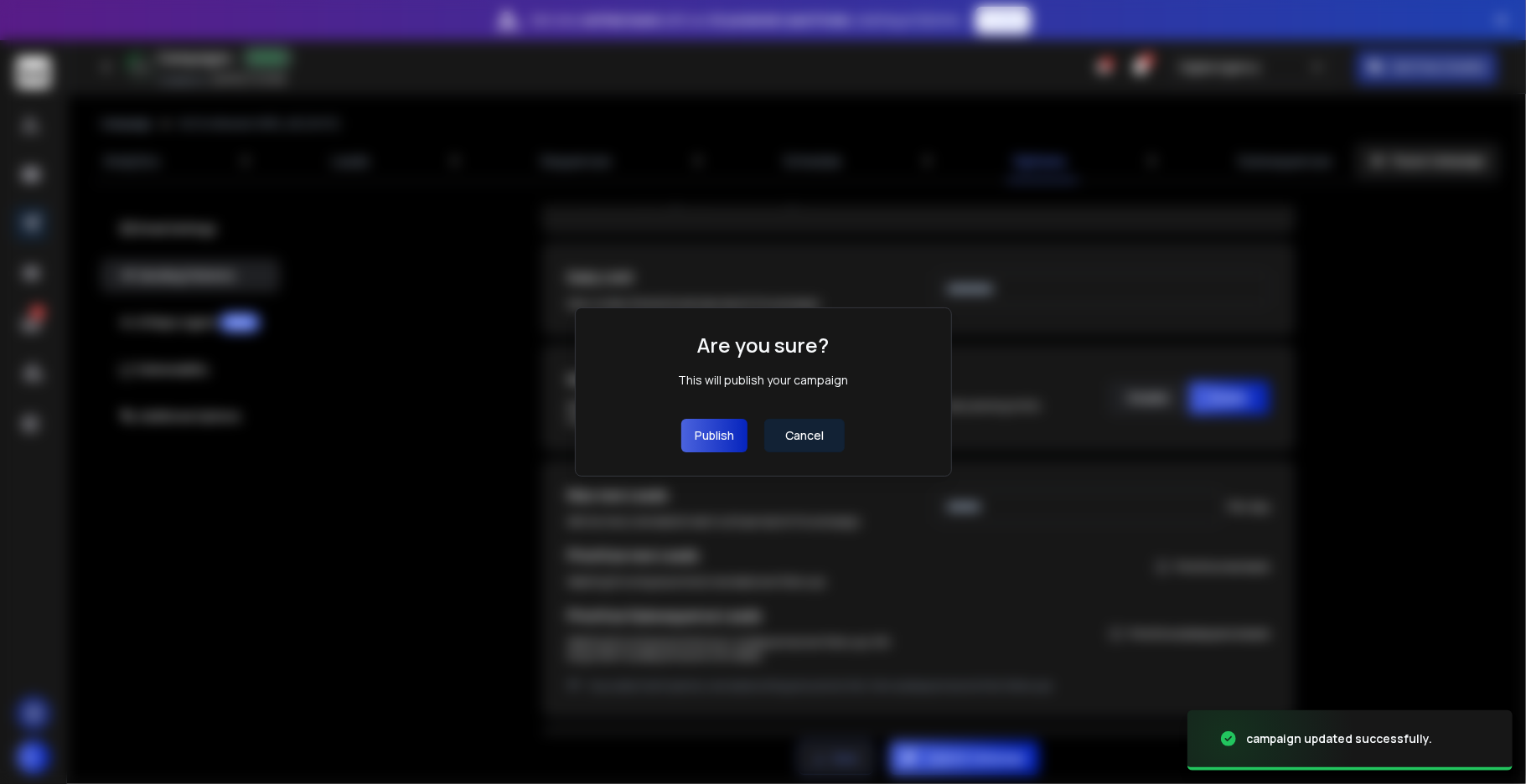
scroll to position [1043, 0]
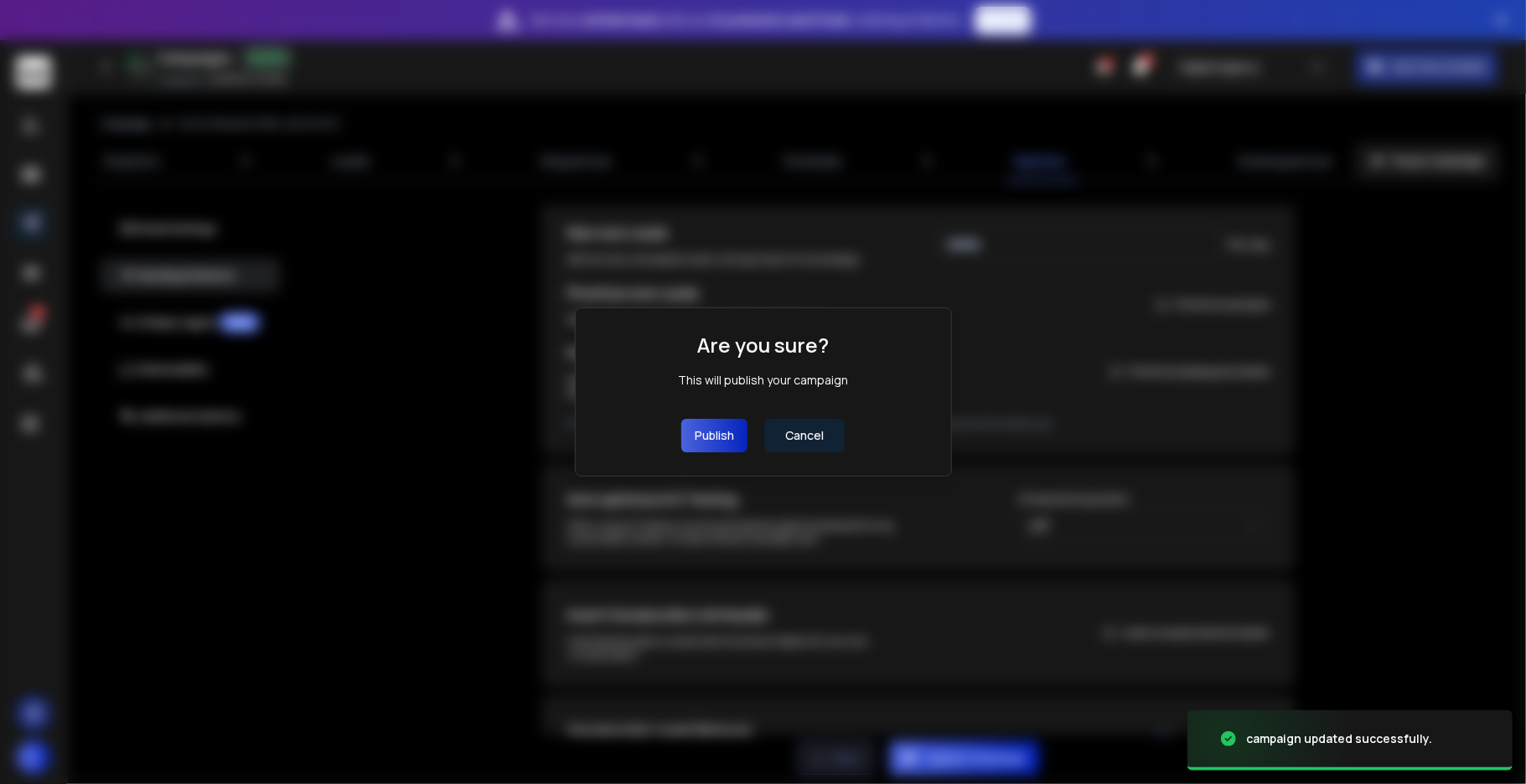
click at [702, 425] on button "Publish" at bounding box center [714, 435] width 66 height 33
